Goal: Check status

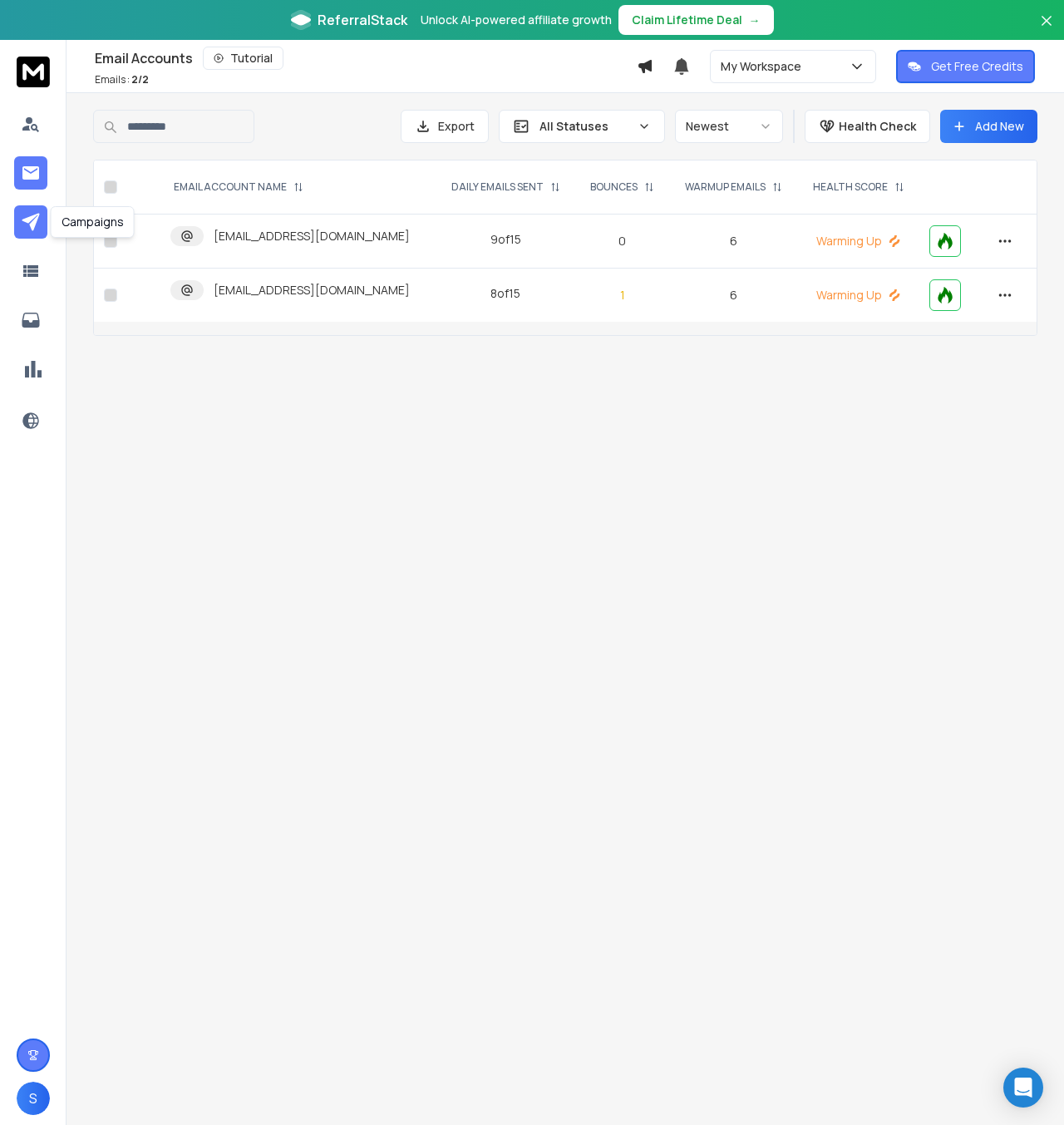
click at [35, 221] on icon at bounding box center [30, 223] width 18 height 18
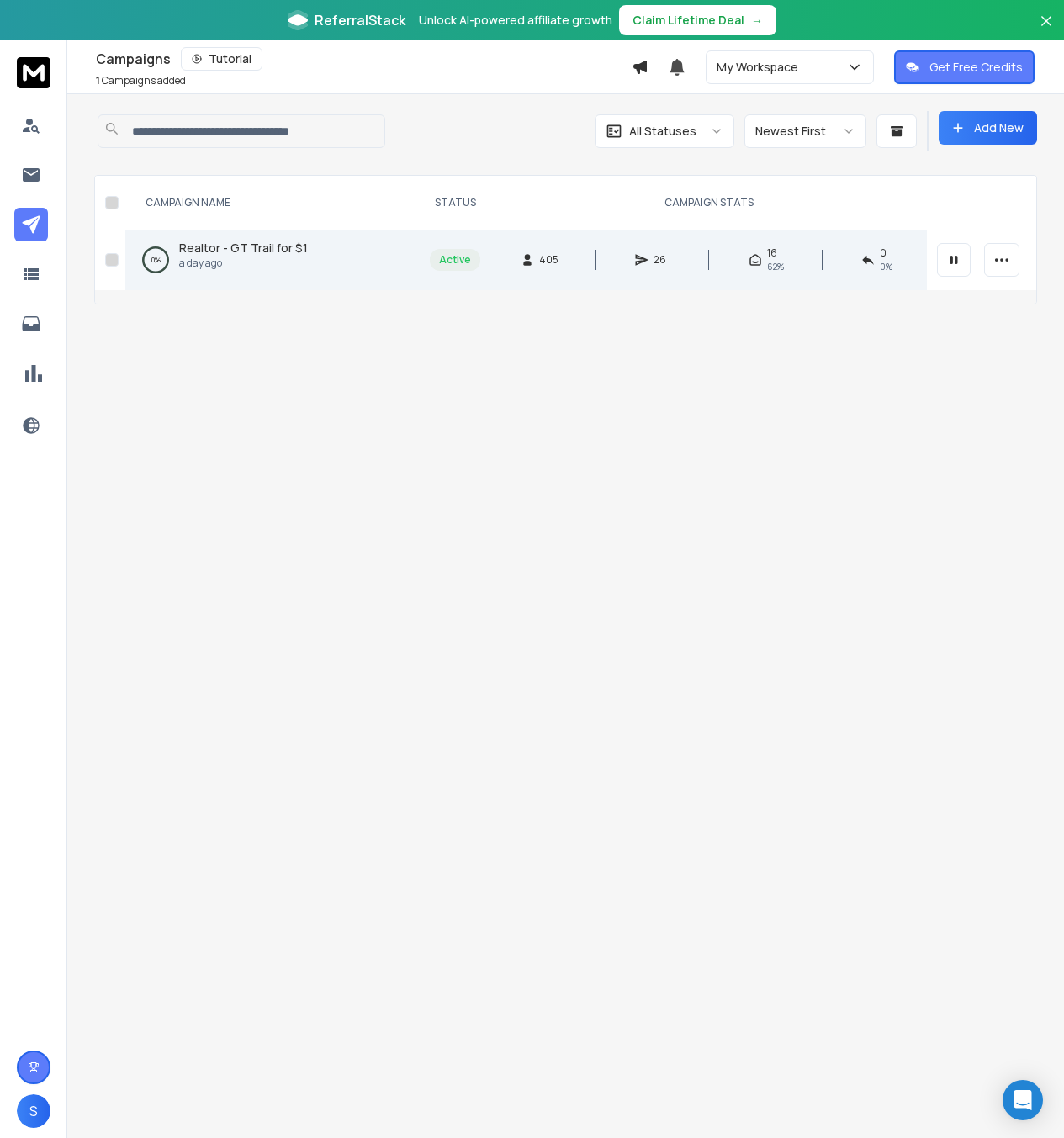
click at [345, 258] on div "0 % Realtor - GT Trail for $1 a day ago" at bounding box center [273, 260] width 261 height 41
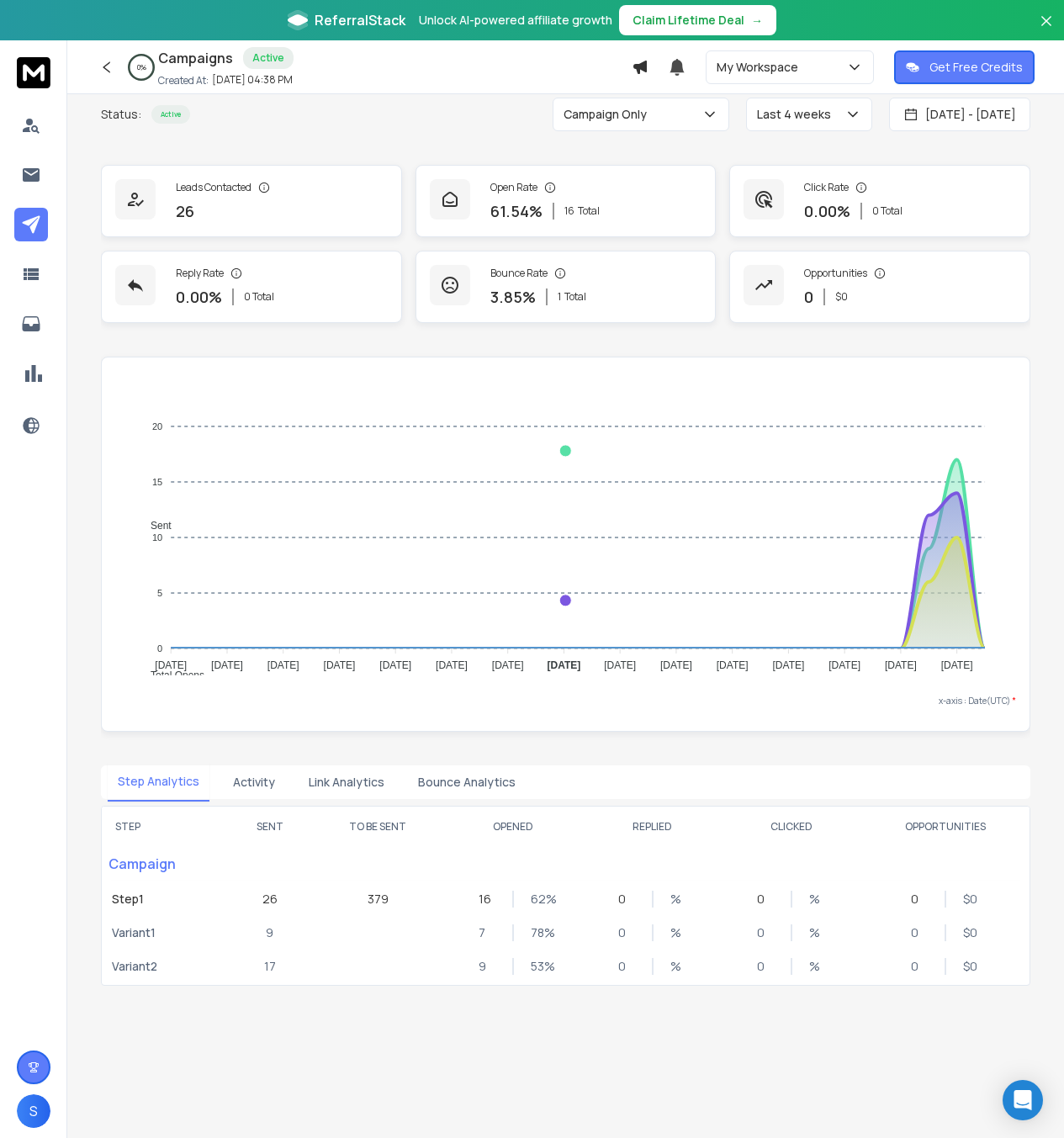
scroll to position [229, 0]
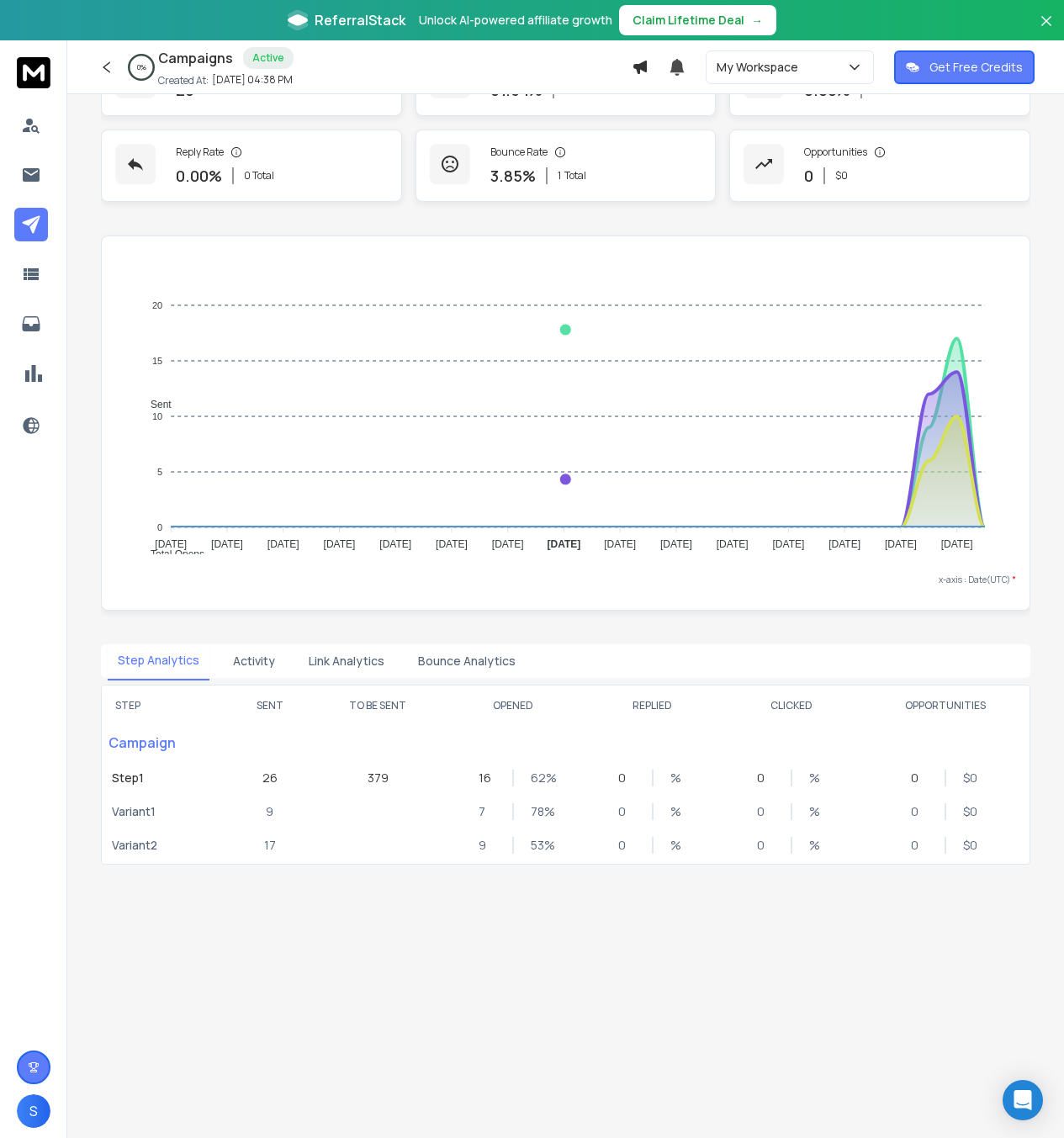
click at [269, 668] on button "Activity" at bounding box center [254, 661] width 62 height 37
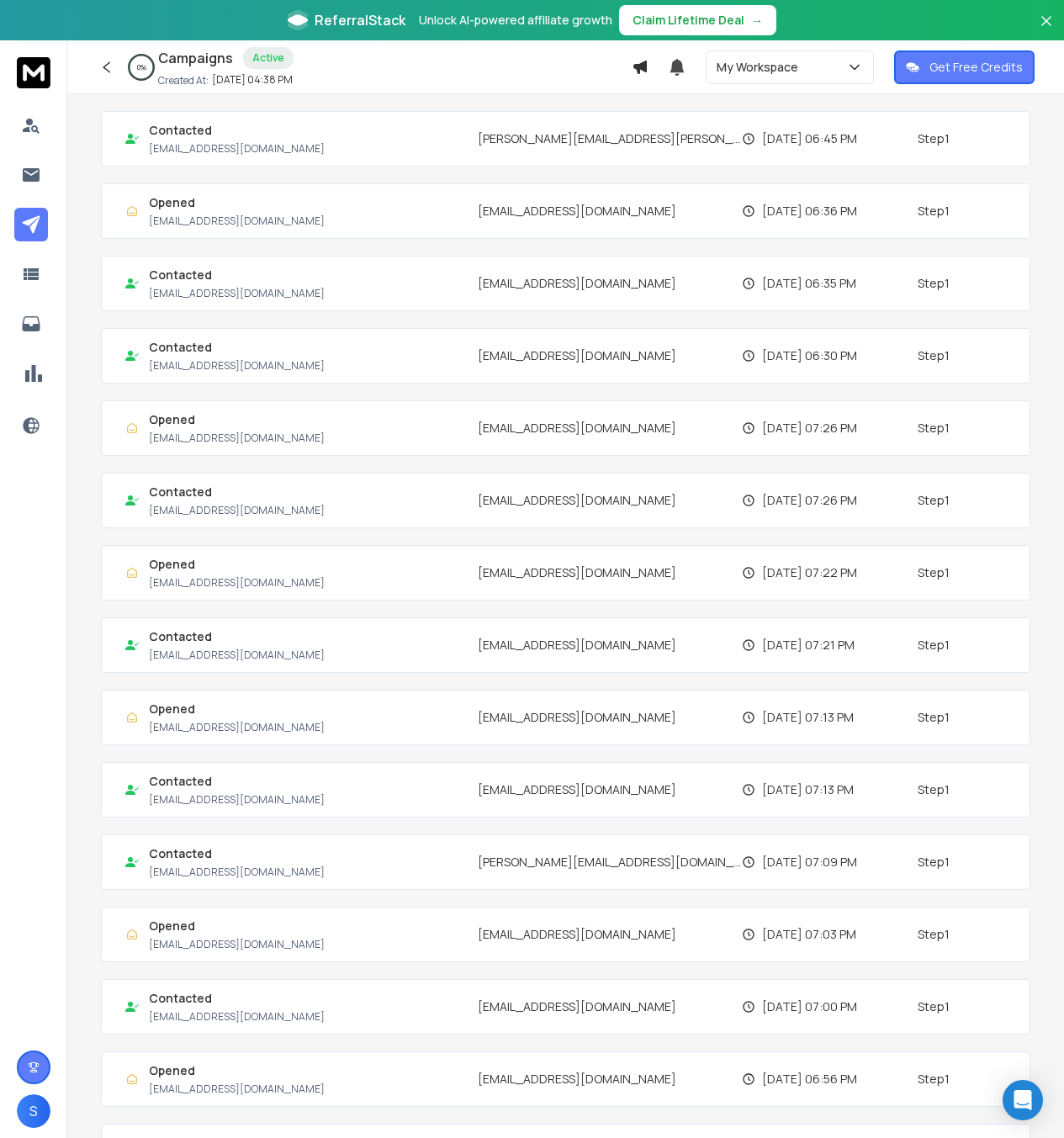
scroll to position [2934, 0]
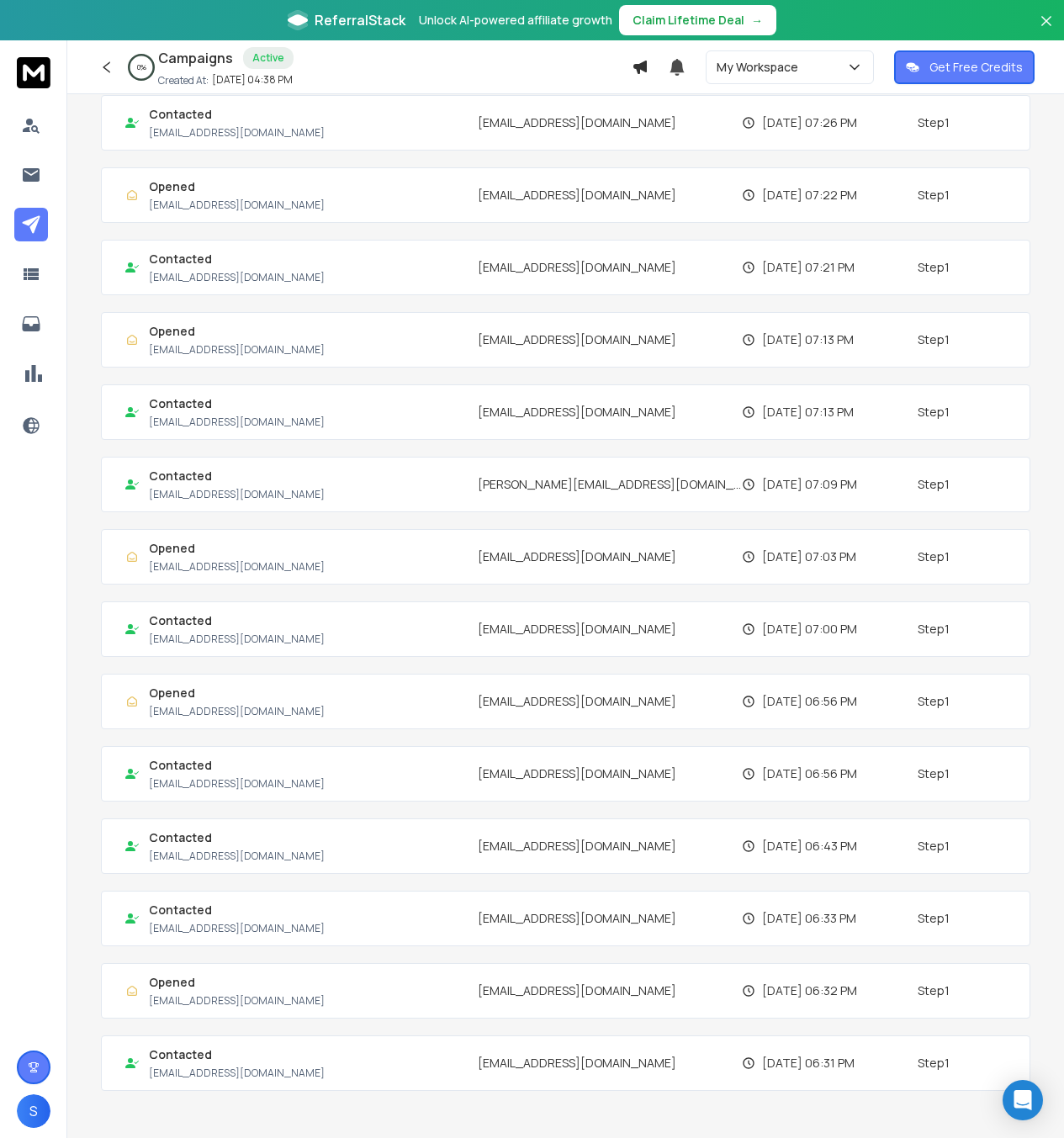
click at [500, 703] on p "[EMAIL_ADDRESS][DOMAIN_NAME]" at bounding box center [577, 701] width 199 height 17
click at [238, 682] on div "Opened [EMAIL_ADDRESS][DOMAIN_NAME] [EMAIL_ADDRESS][DOMAIN_NAME] [DATE] 06:56 P…" at bounding box center [565, 701] width 930 height 55
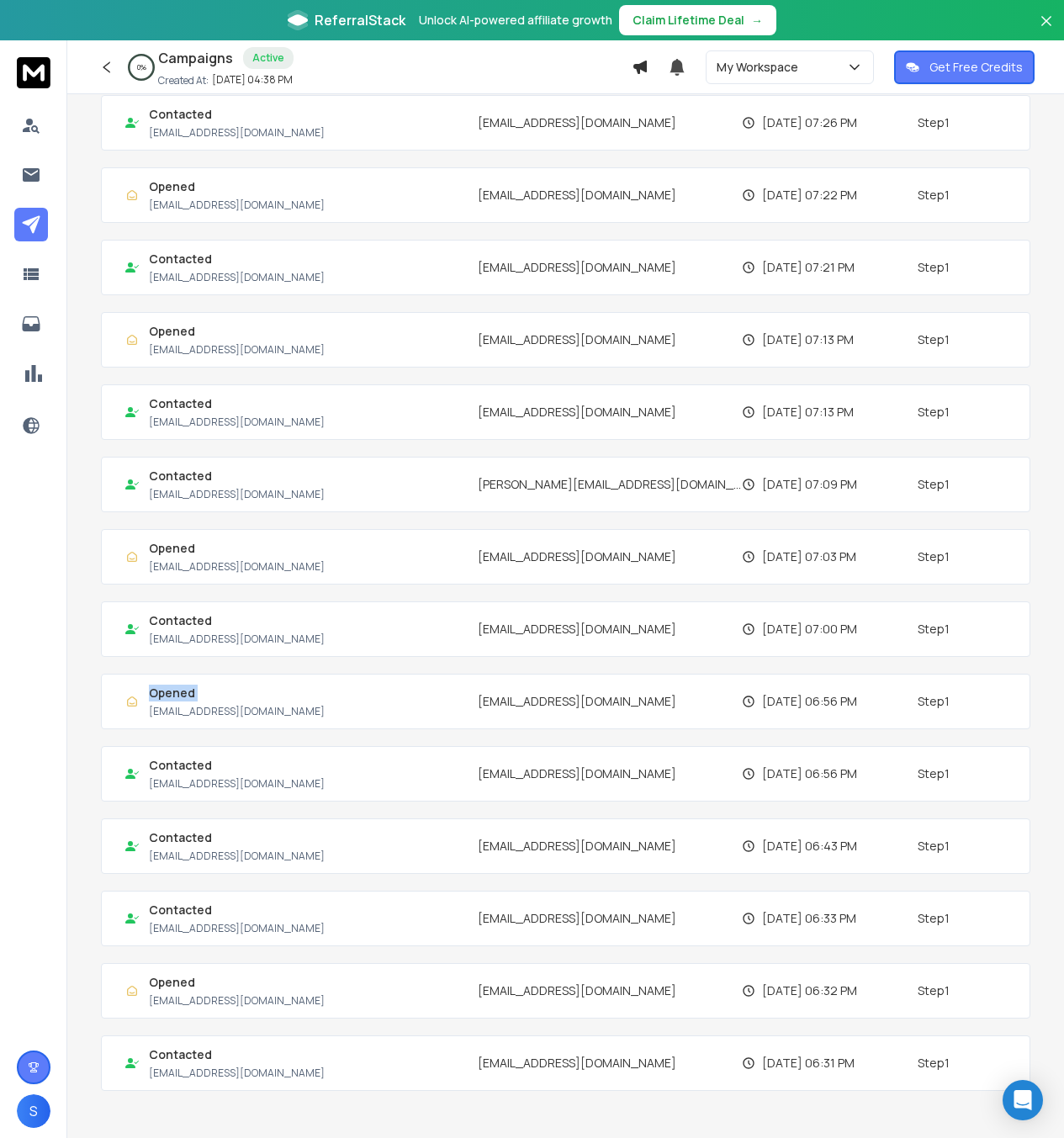
click at [238, 682] on div "Opened [EMAIL_ADDRESS][DOMAIN_NAME] [EMAIL_ADDRESS][DOMAIN_NAME] [DATE] 06:56 P…" at bounding box center [565, 701] width 930 height 55
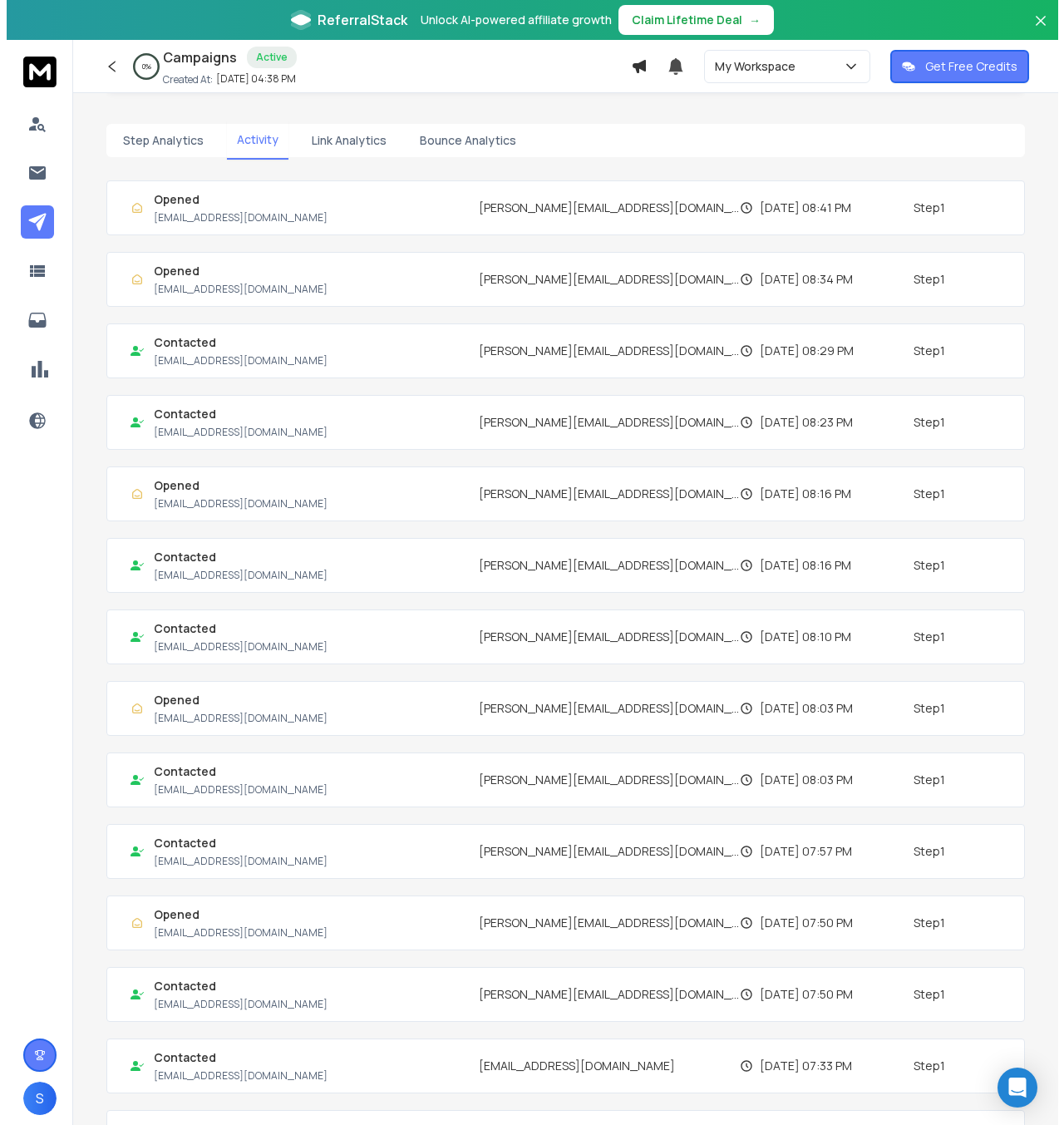
scroll to position [0, 0]
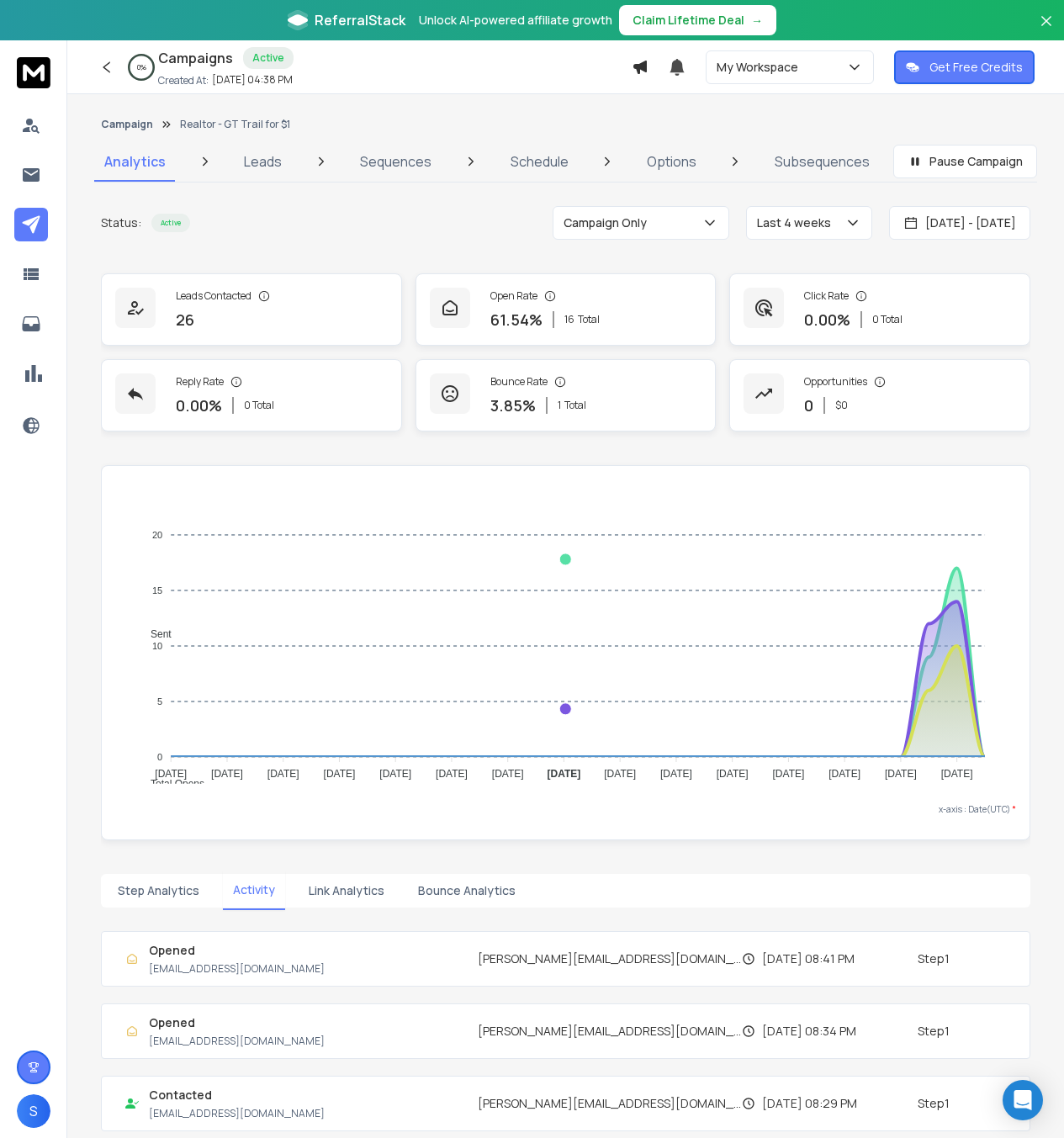
click at [316, 229] on div "Status: Active Pause Campaign Campaign Only Last 4 weeks [DATE] - [DATE]" at bounding box center [565, 223] width 930 height 34
click at [252, 156] on p "Leads" at bounding box center [263, 161] width 38 height 20
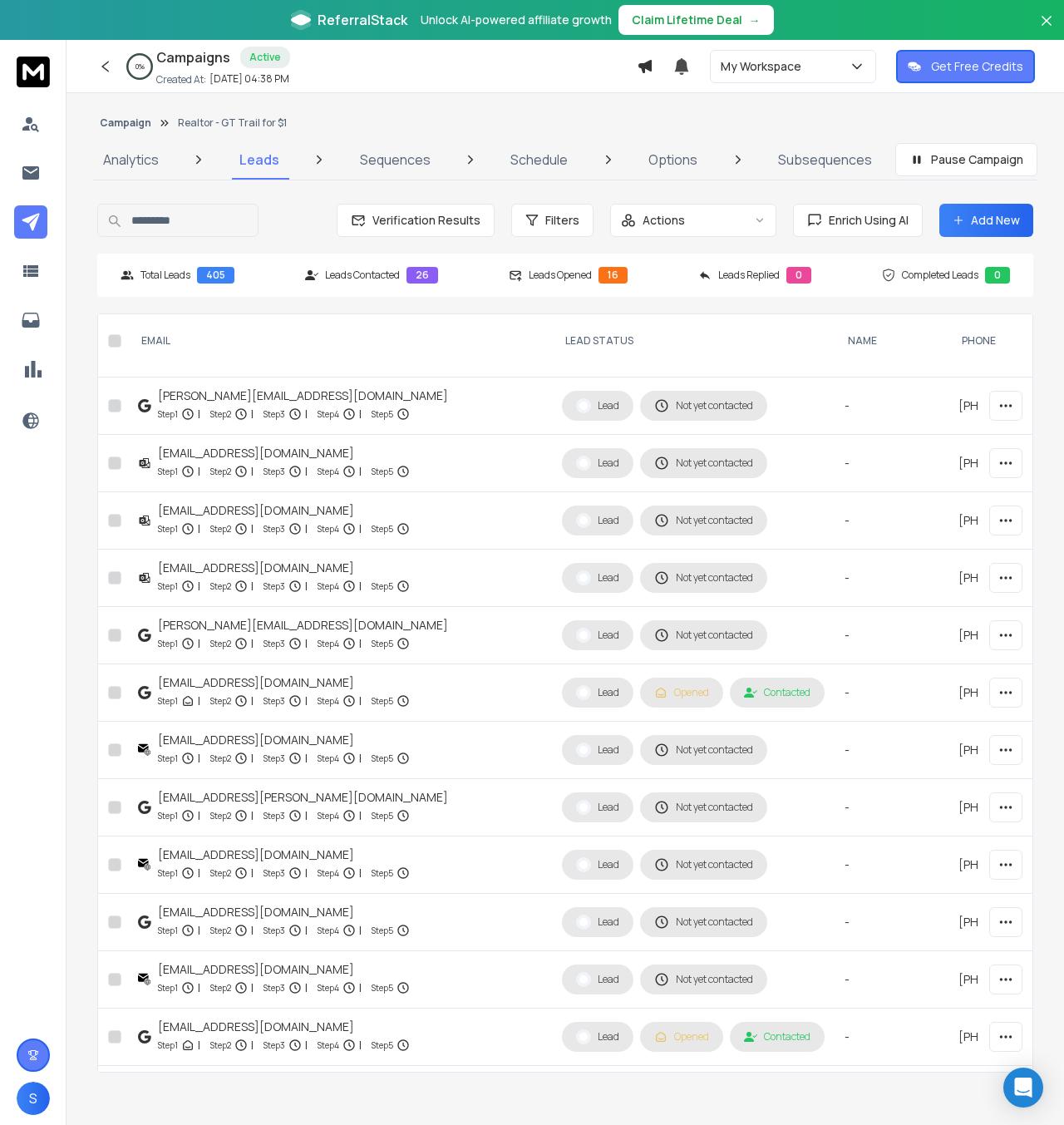
scroll to position [1019, 0]
